Goal: Navigation & Orientation: Find specific page/section

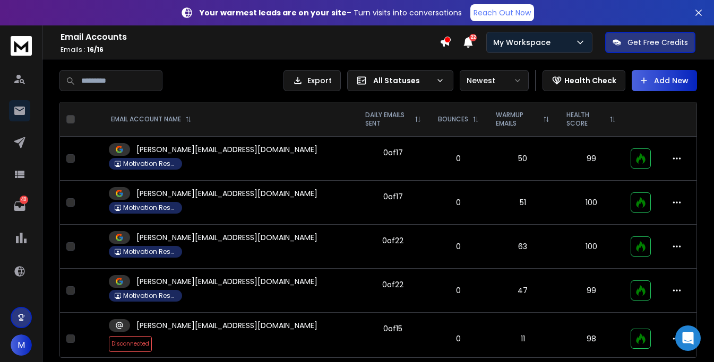
click at [570, 42] on div "My Workspace" at bounding box center [539, 42] width 92 height 11
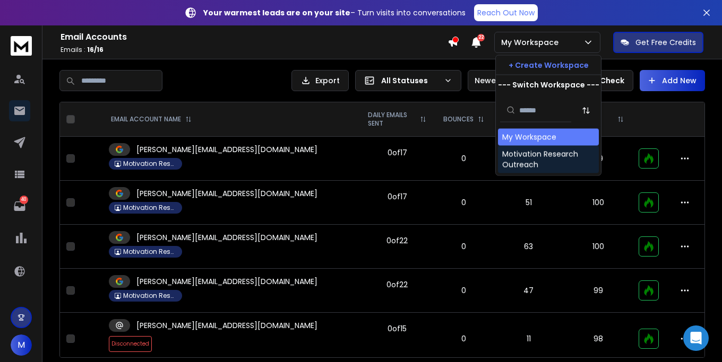
click at [537, 161] on div "Motivation Research Outreach" at bounding box center [548, 159] width 92 height 21
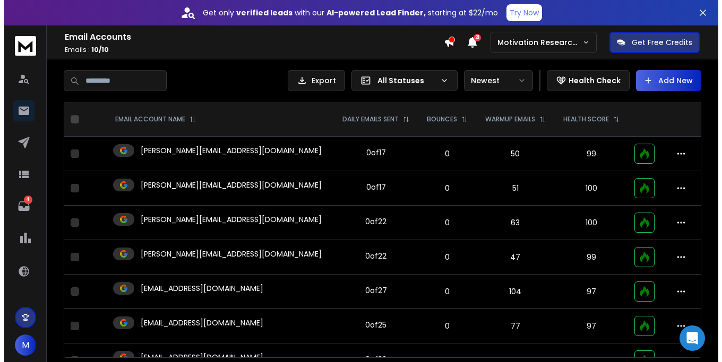
scroll to position [132, 0]
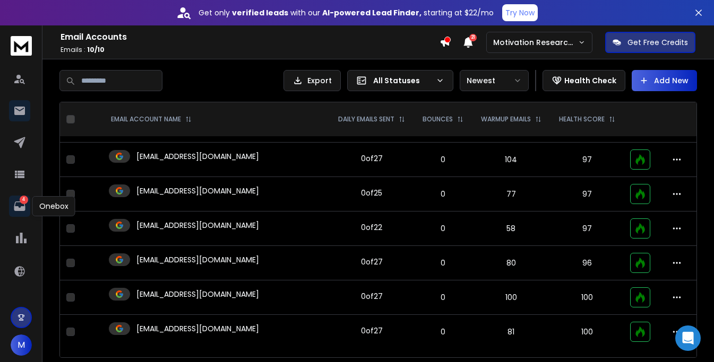
click at [12, 201] on link "4" at bounding box center [19, 206] width 21 height 21
